Goal: Task Accomplishment & Management: Manage account settings

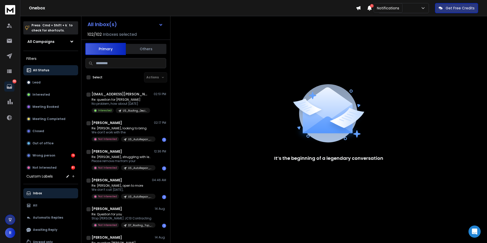
click at [368, 7] on icon at bounding box center [369, 8] width 5 height 5
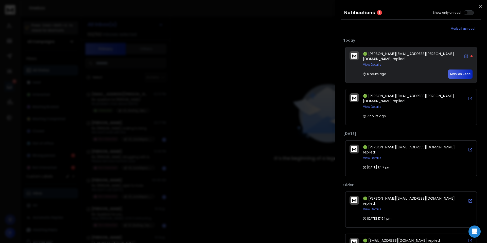
click at [460, 71] on button "Mark as Read" at bounding box center [460, 73] width 24 height 9
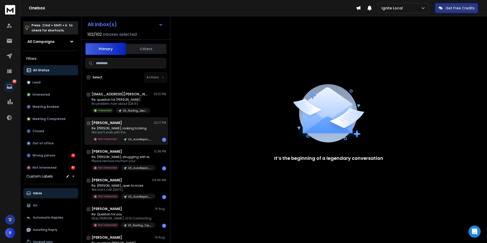
click at [149, 131] on p "We don't work with the" at bounding box center [121, 132] width 61 height 4
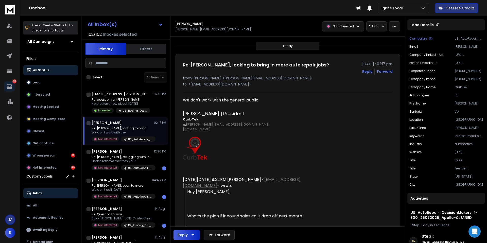
click at [395, 24] on button "button" at bounding box center [394, 26] width 11 height 10
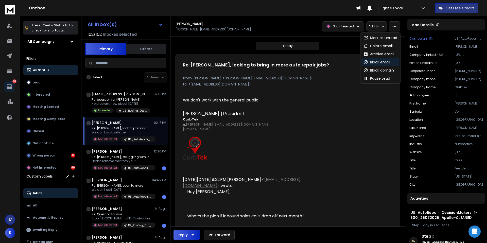
click at [393, 59] on div "Block email" at bounding box center [380, 62] width 38 height 8
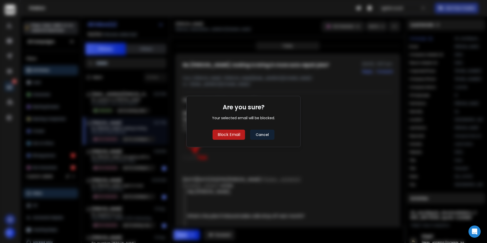
click at [222, 133] on button "Block Email" at bounding box center [228, 135] width 32 height 10
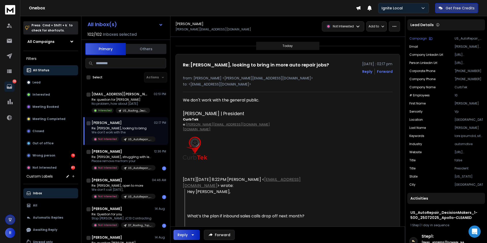
click at [391, 7] on p "Ignite Local" at bounding box center [392, 8] width 23 height 5
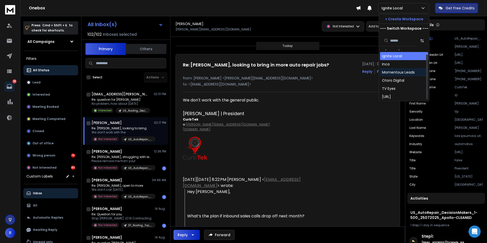
scroll to position [6, 0]
click at [389, 79] on div "Otoro Digital" at bounding box center [393, 79] width 22 height 5
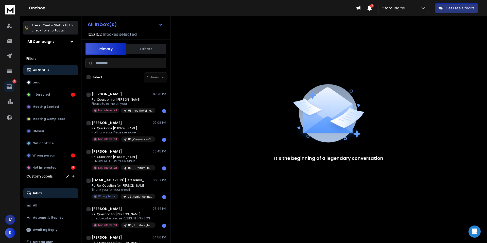
click at [68, 93] on button "Interested 1" at bounding box center [50, 94] width 55 height 10
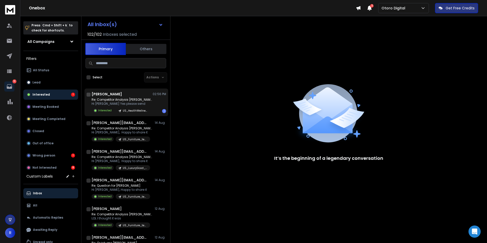
click at [138, 111] on p "US_HealthWellnessFitness_techfilters-CLEANED" at bounding box center [135, 111] width 24 height 4
